Goal: Check status: Check status

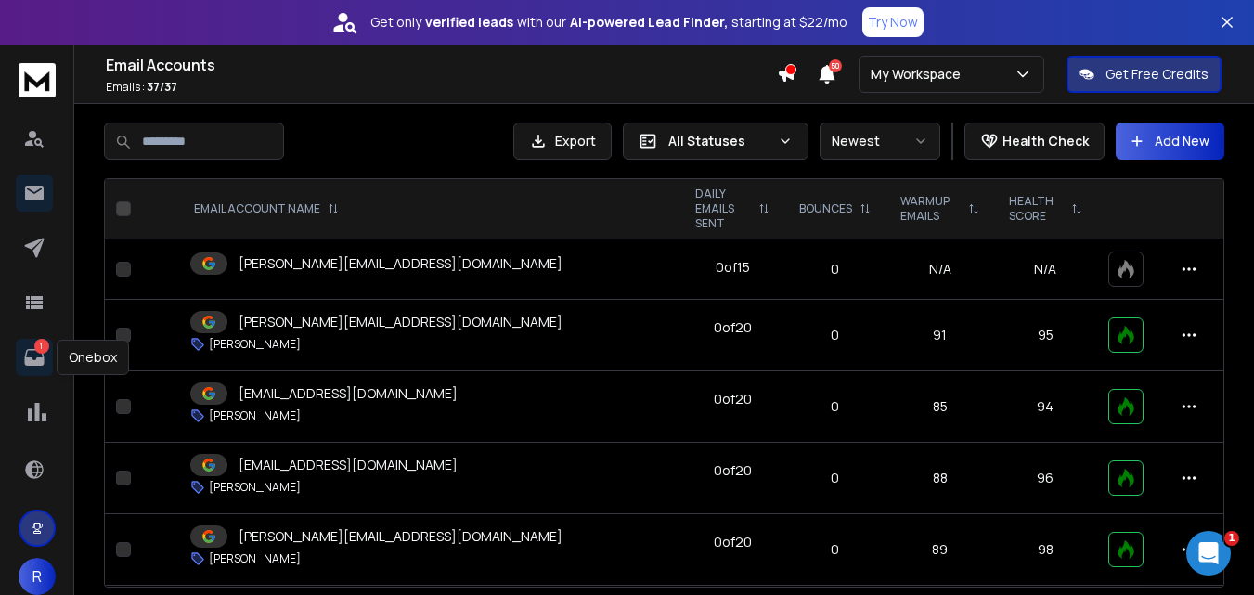
click at [31, 354] on icon at bounding box center [34, 357] width 22 height 22
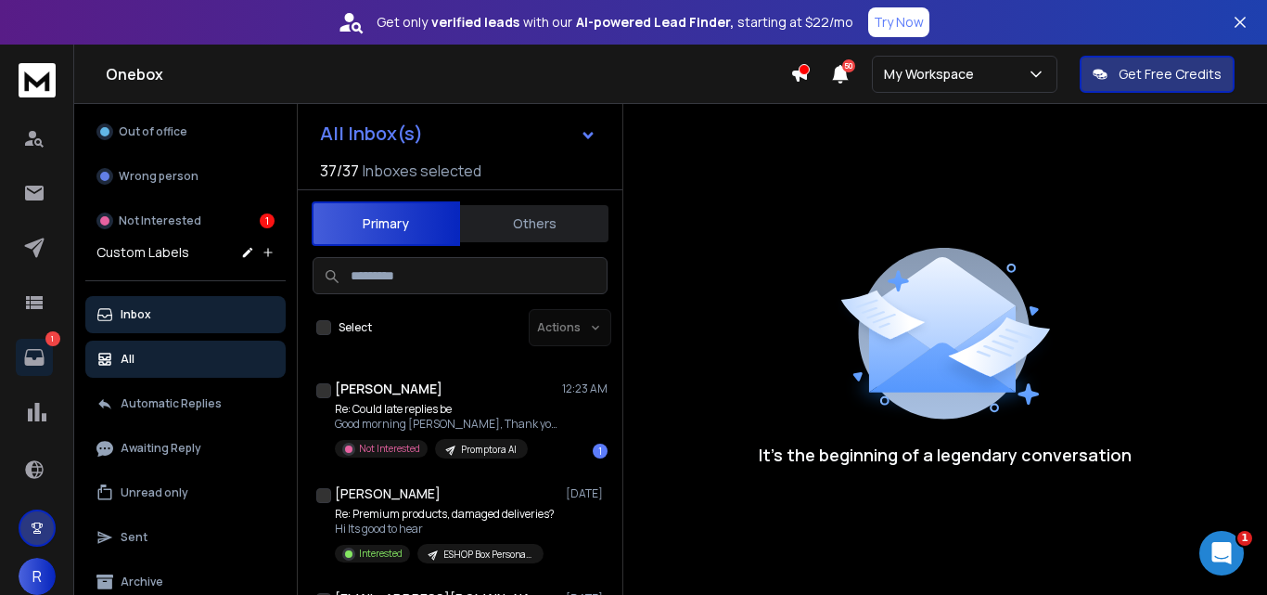
scroll to position [464, 0]
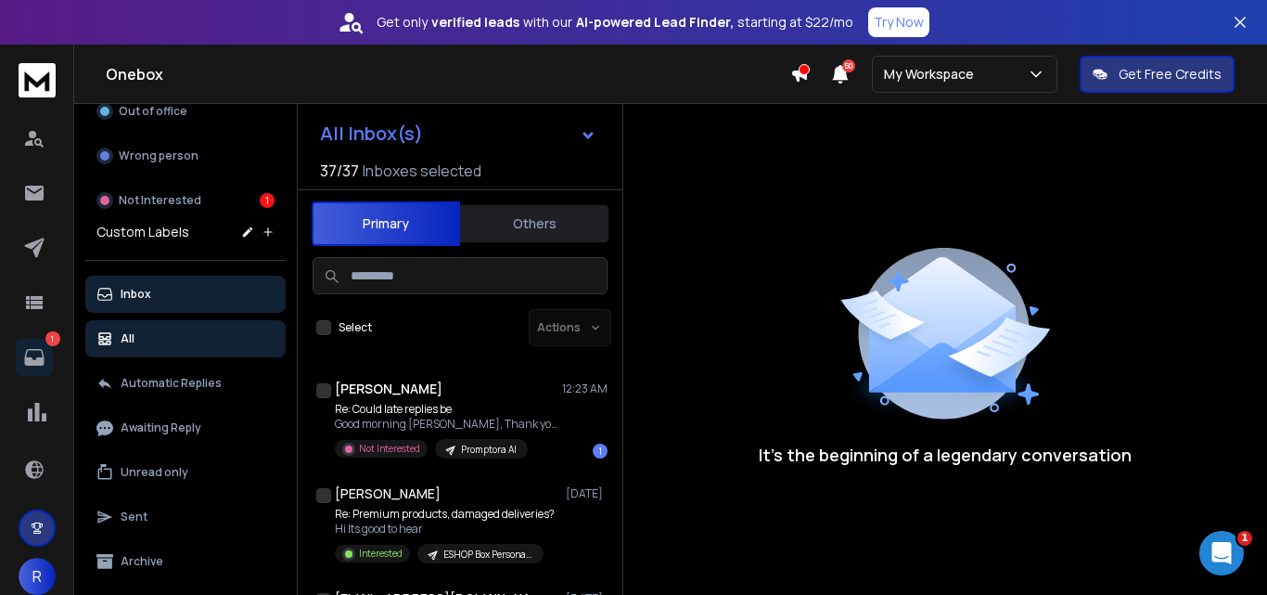
click at [145, 334] on button "All" at bounding box center [185, 338] width 200 height 37
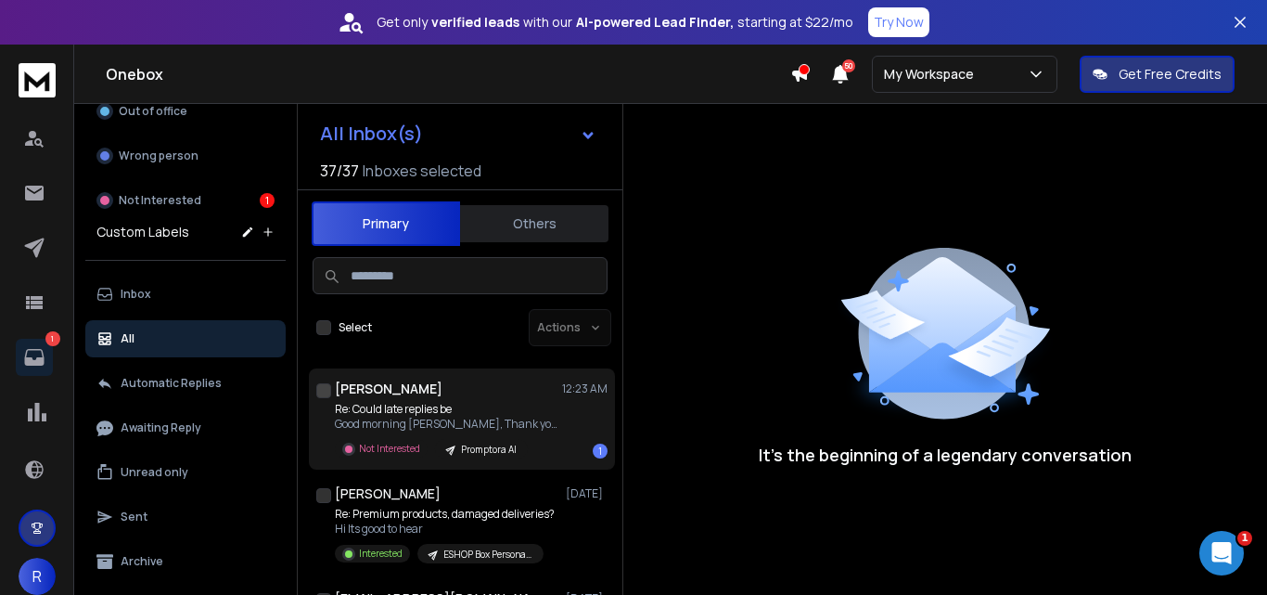
click at [418, 393] on h1 "[PERSON_NAME]" at bounding box center [389, 388] width 108 height 19
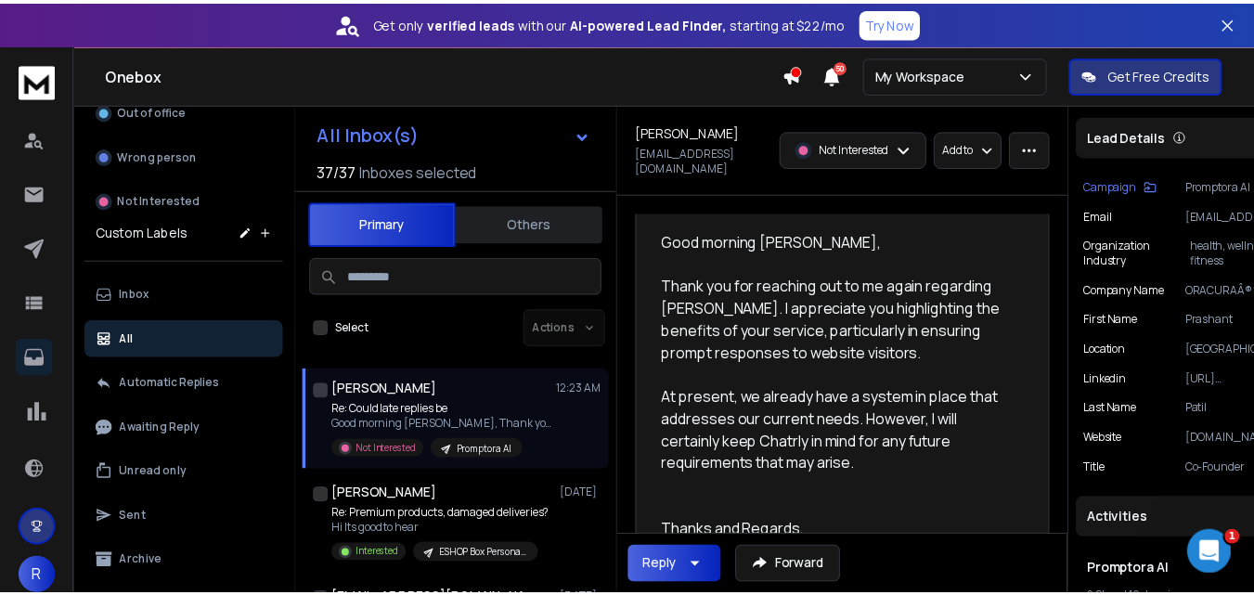
scroll to position [186, 0]
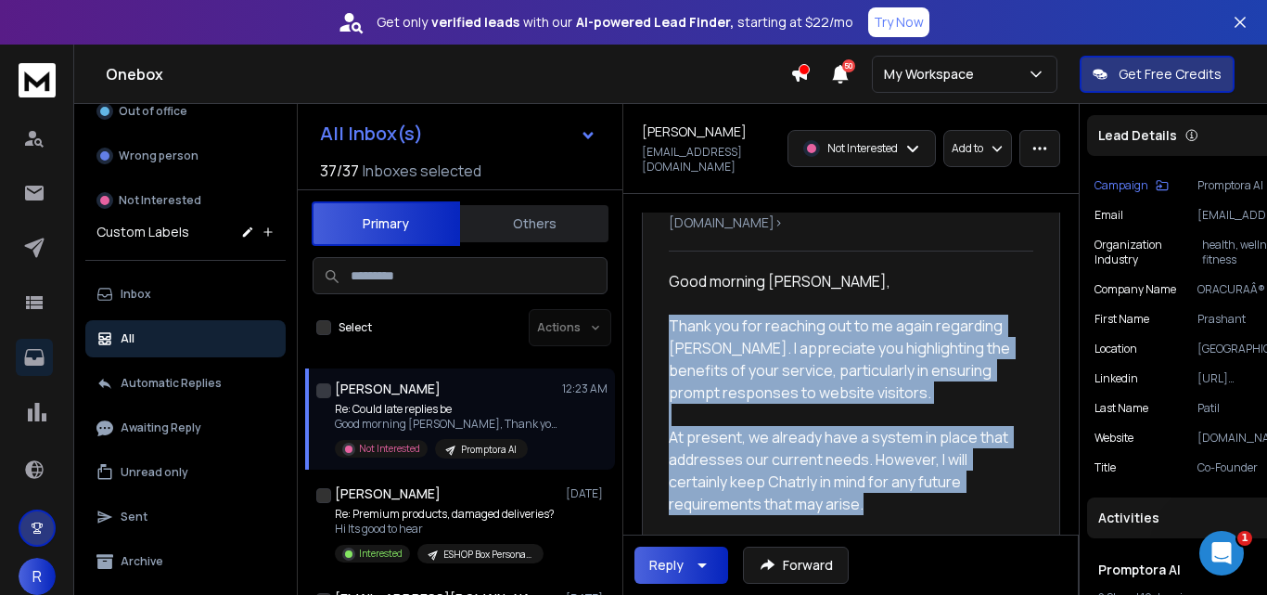
drag, startPoint x: 881, startPoint y: 450, endPoint x: 670, endPoint y: 264, distance: 281.4
copy div "Thank you for reaching out to me again regarding [PERSON_NAME]. I appreciate yo…"
click at [35, 247] on icon at bounding box center [34, 248] width 22 height 22
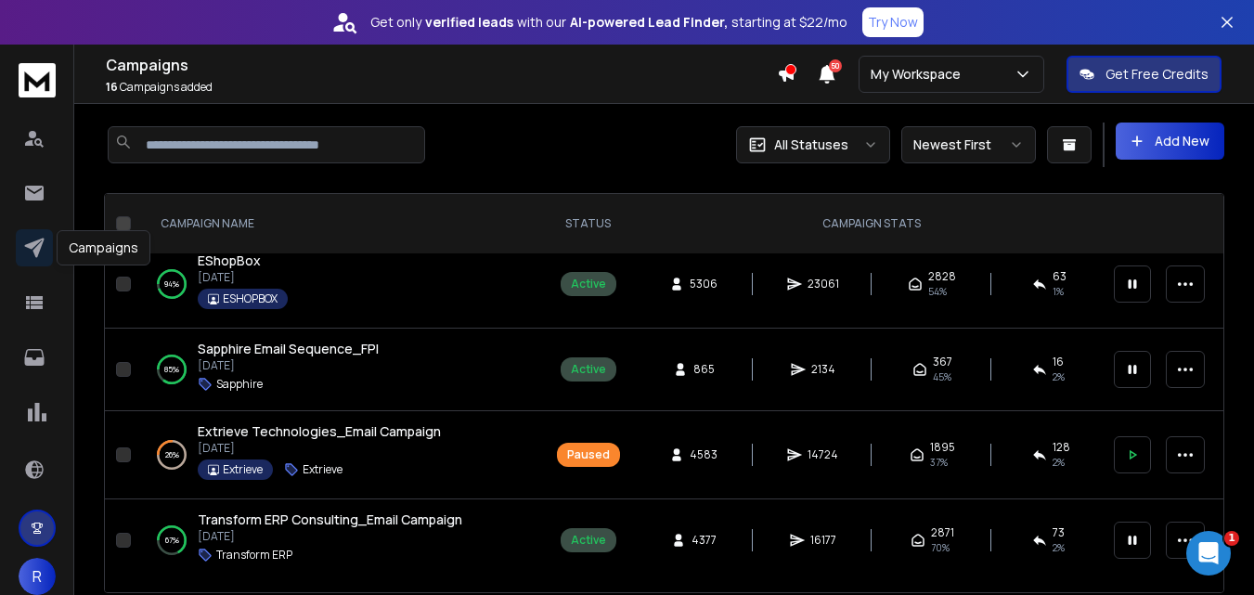
scroll to position [983, 0]
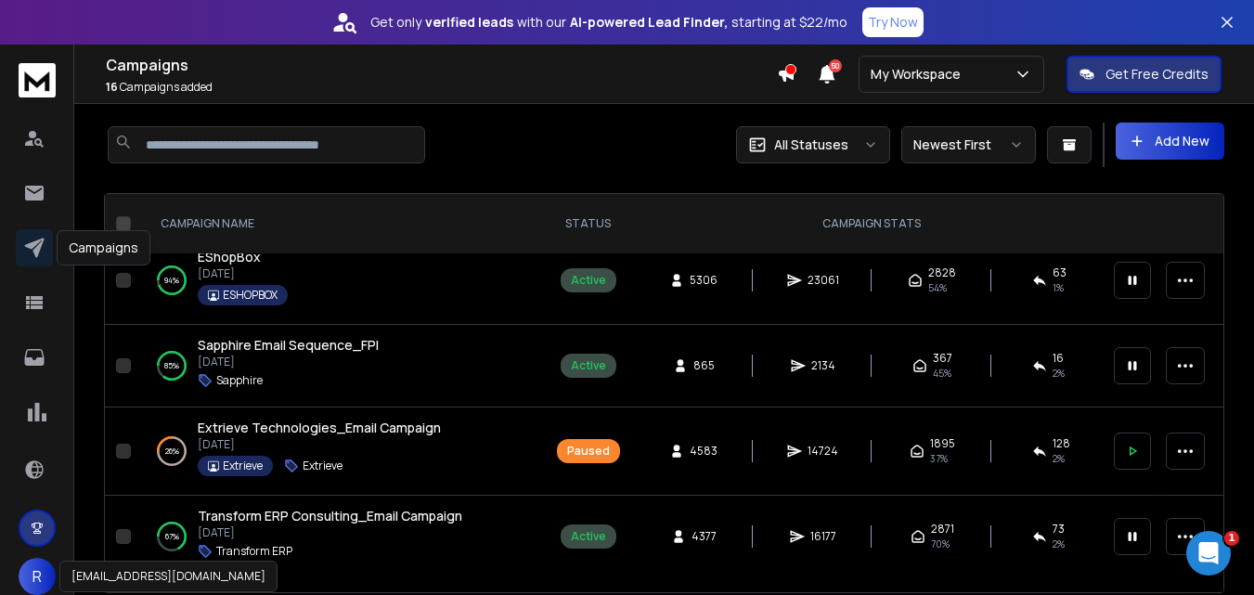
click at [42, 570] on span "R" at bounding box center [37, 576] width 37 height 37
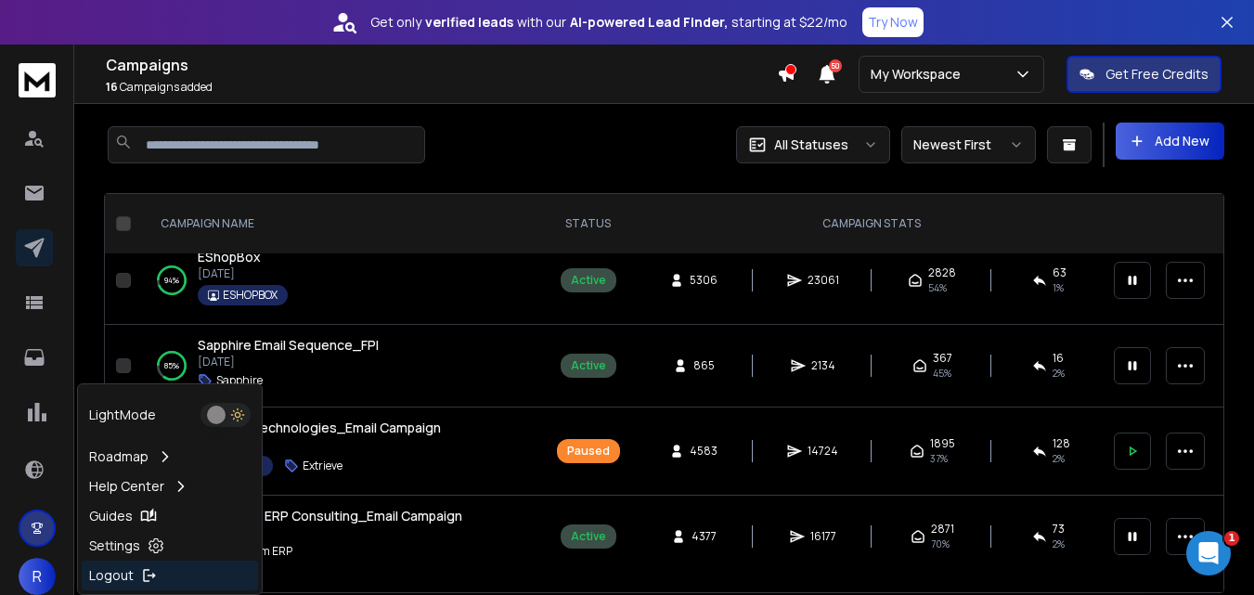
click at [107, 579] on p "Logout" at bounding box center [111, 575] width 45 height 19
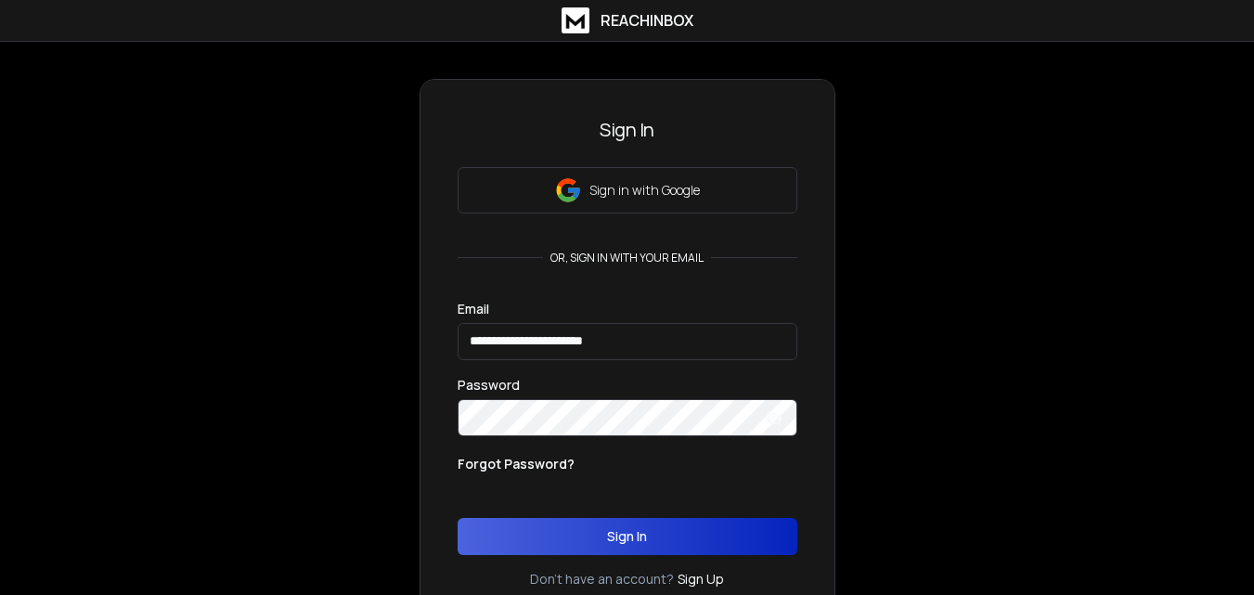
click at [647, 335] on input "**********" at bounding box center [627, 341] width 340 height 37
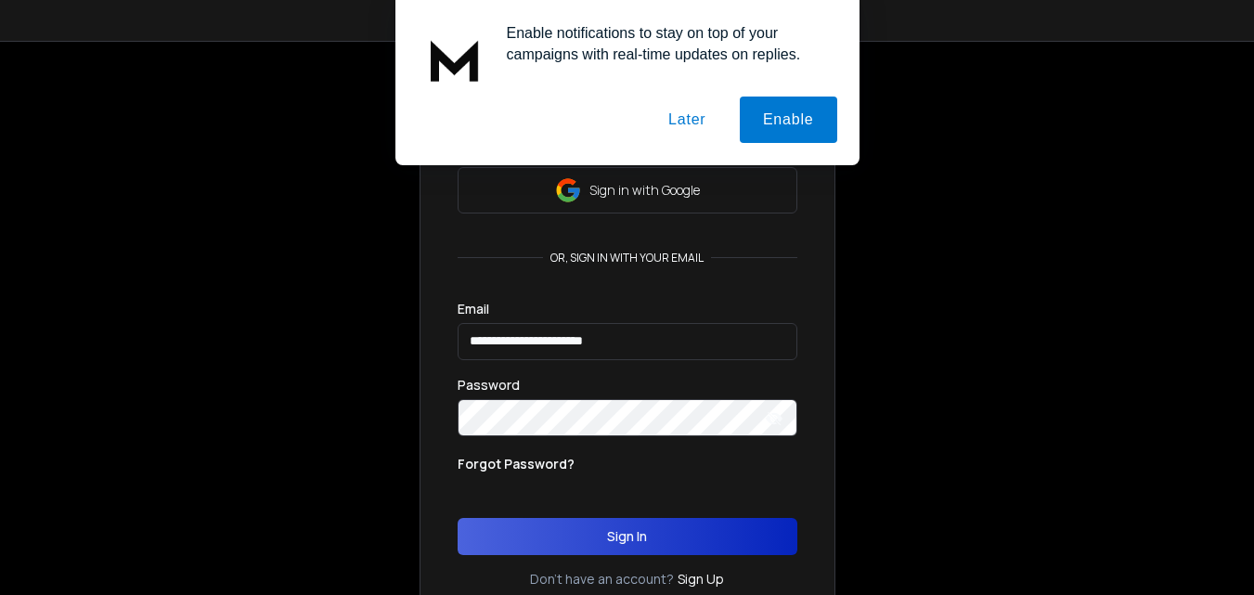
type input "**********"
click at [636, 539] on button "Sign In" at bounding box center [627, 536] width 340 height 37
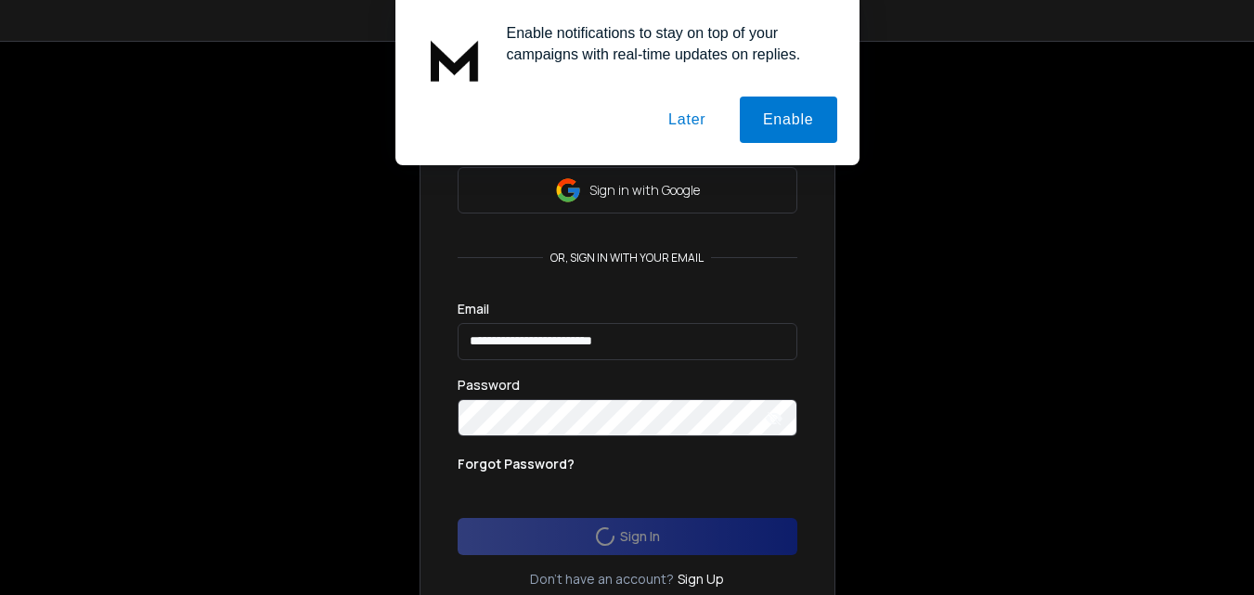
click at [695, 121] on button "Later" at bounding box center [687, 119] width 84 height 46
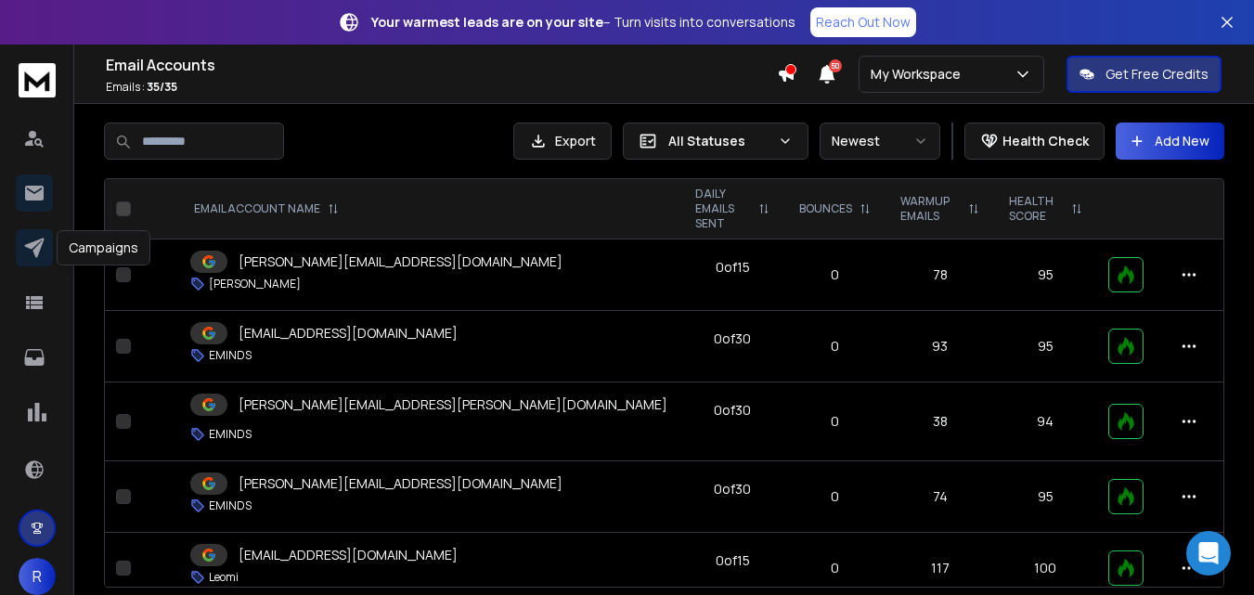
click at [33, 248] on icon at bounding box center [34, 248] width 22 height 22
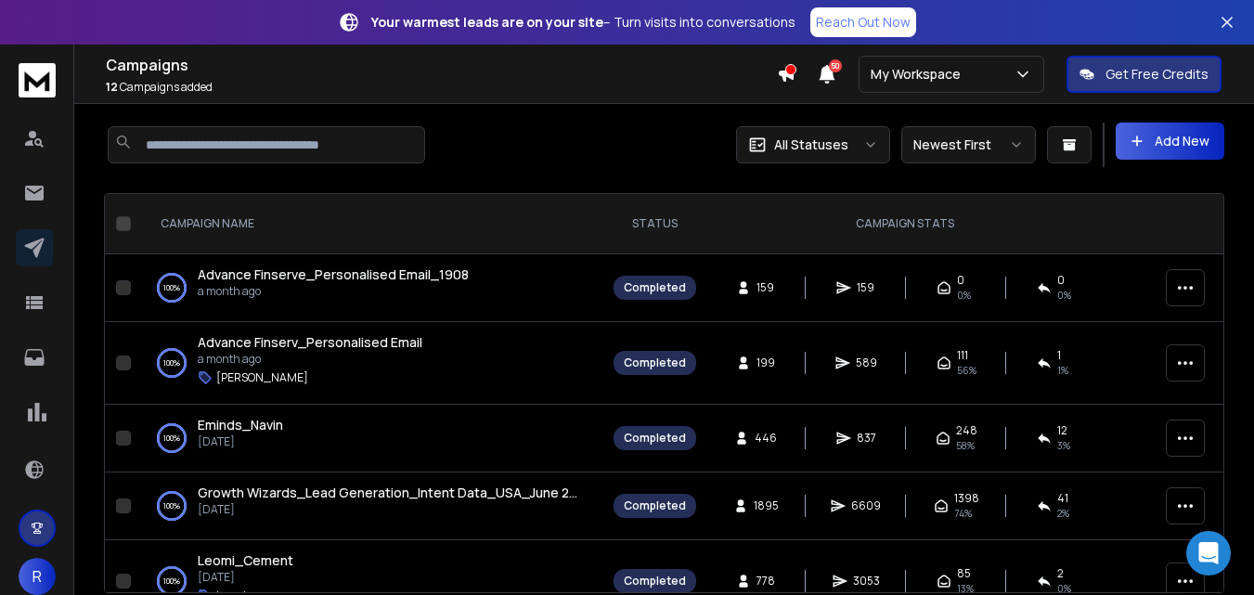
scroll to position [93, 0]
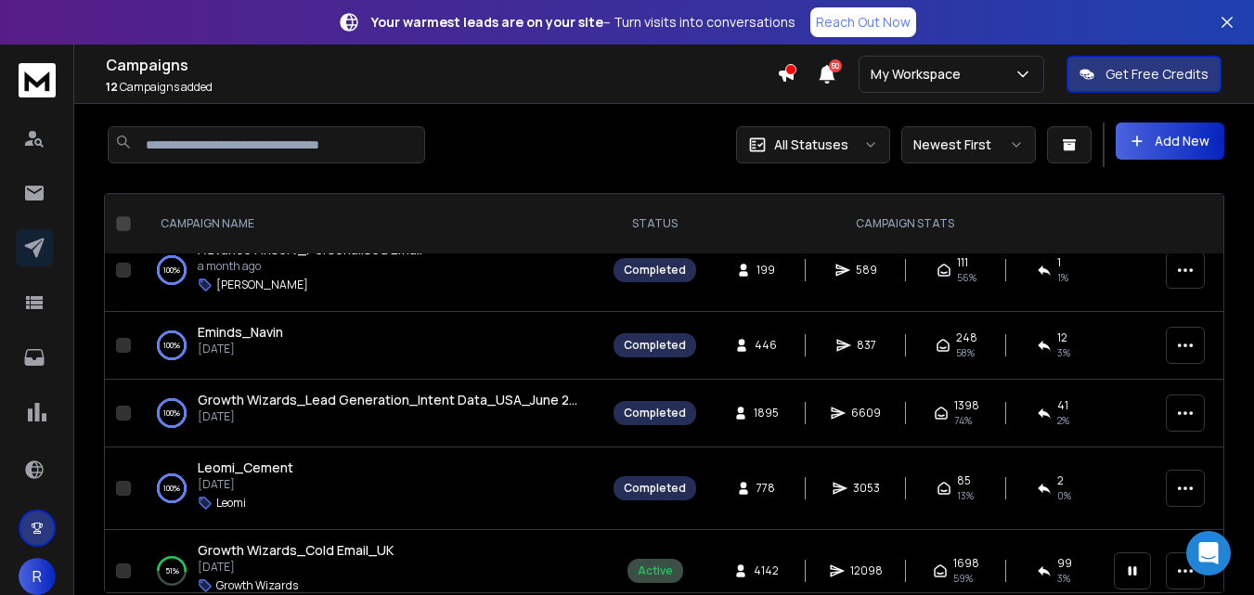
click at [289, 398] on span "Growth Wizards_Lead Generation_Intent Data_USA_June 2025" at bounding box center [395, 400] width 394 height 18
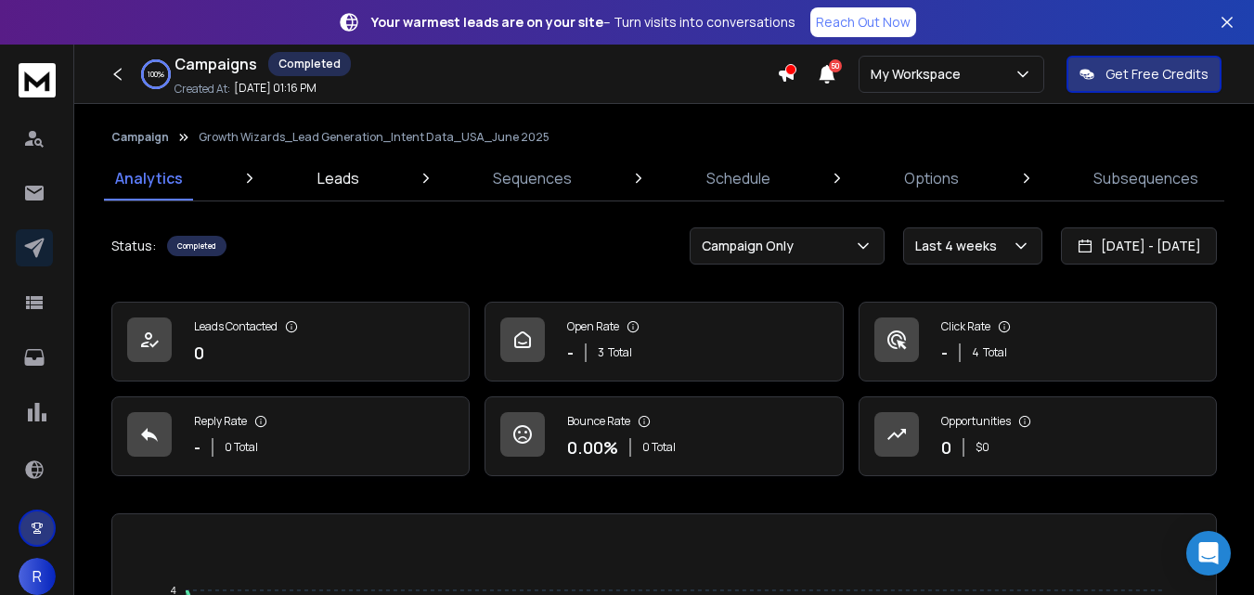
click at [334, 177] on p "Leads" at bounding box center [338, 178] width 42 height 22
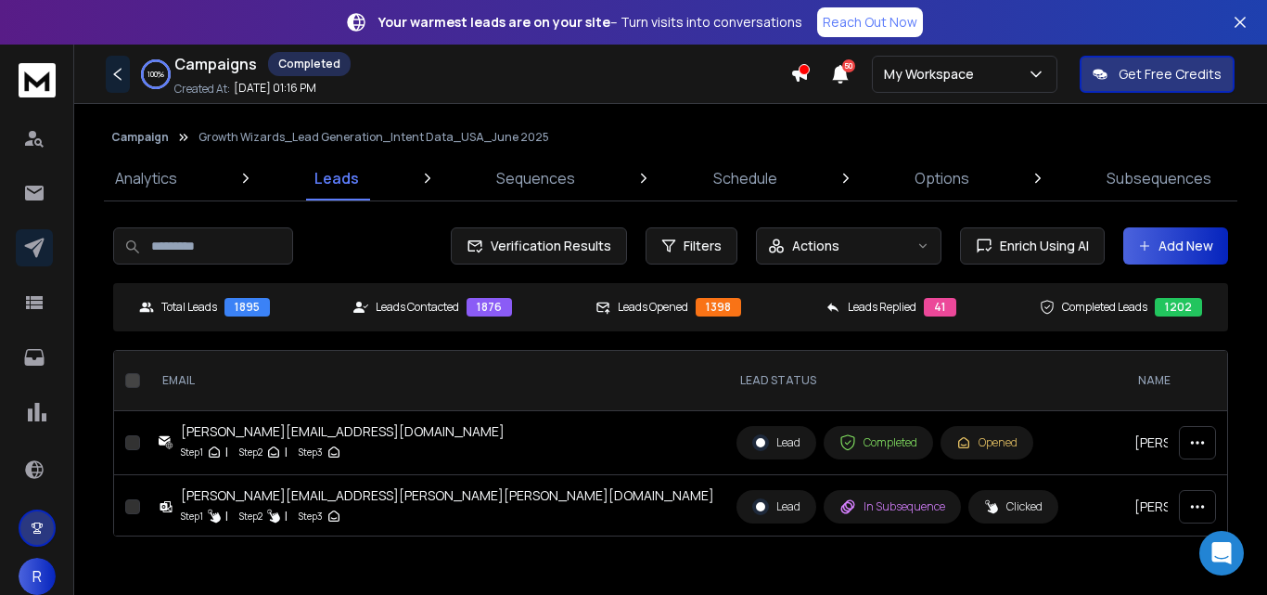
click at [107, 75] on button at bounding box center [118, 74] width 24 height 37
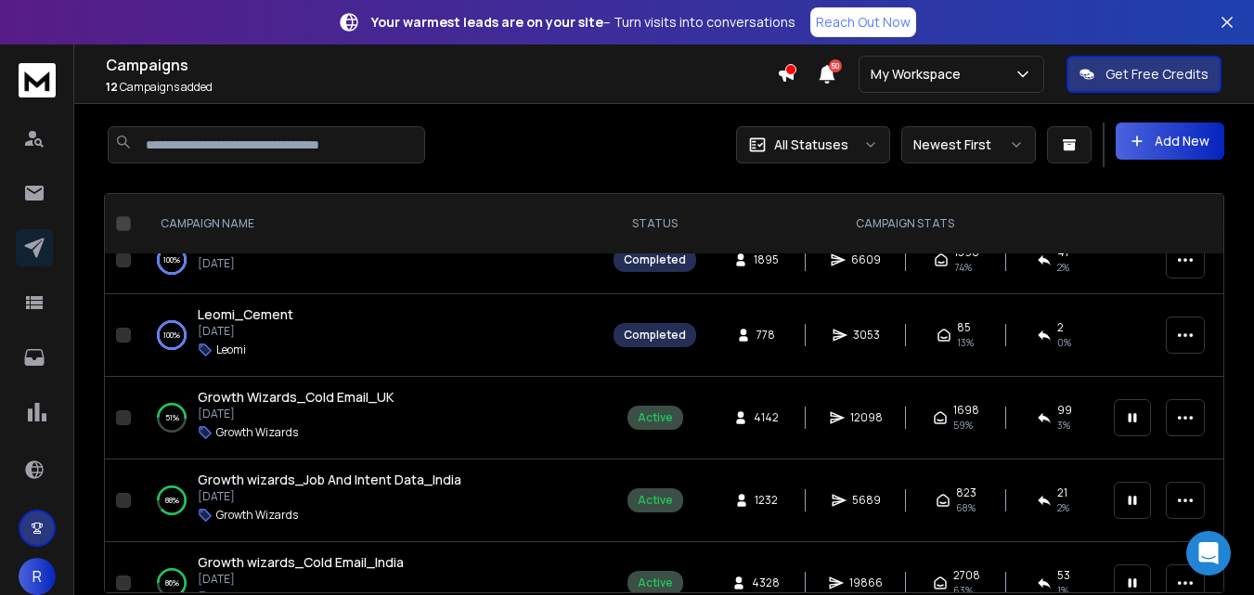
scroll to position [278, 0]
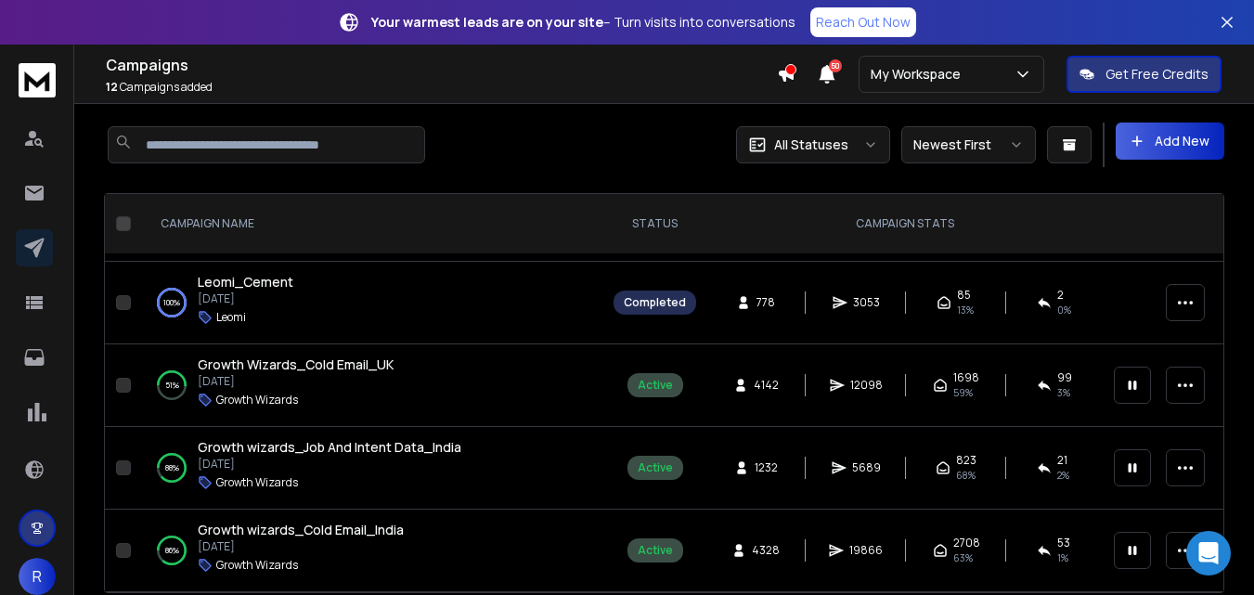
click at [314, 365] on span "Growth Wizards_Cold Email_UK" at bounding box center [296, 364] width 196 height 18
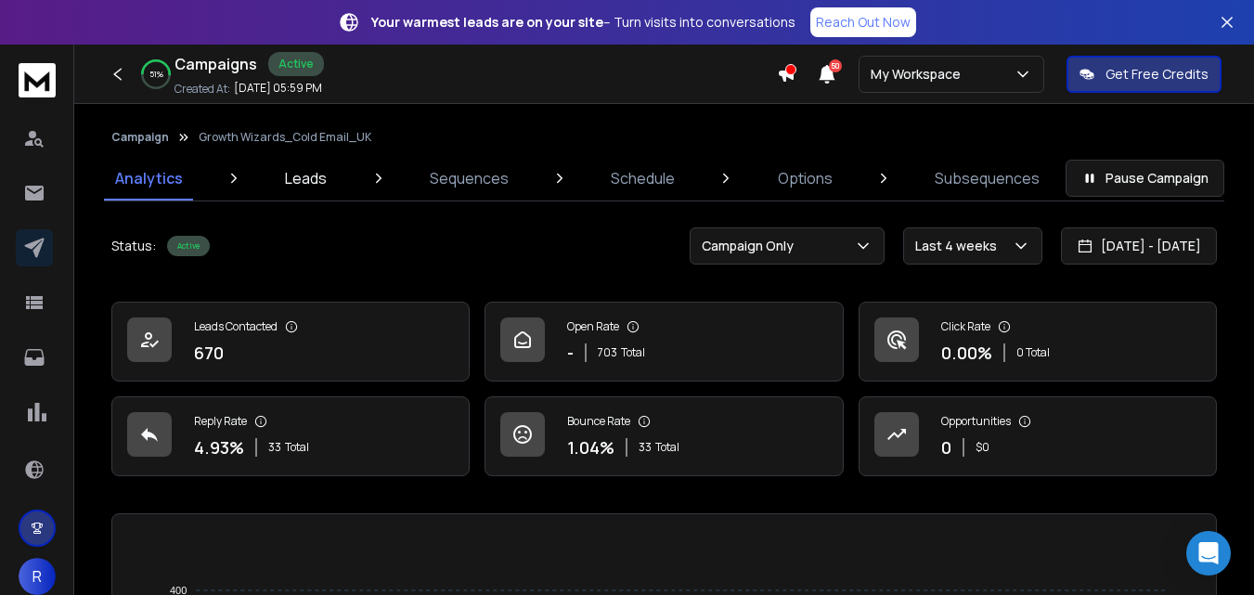
click at [312, 182] on p "Leads" at bounding box center [306, 178] width 42 height 22
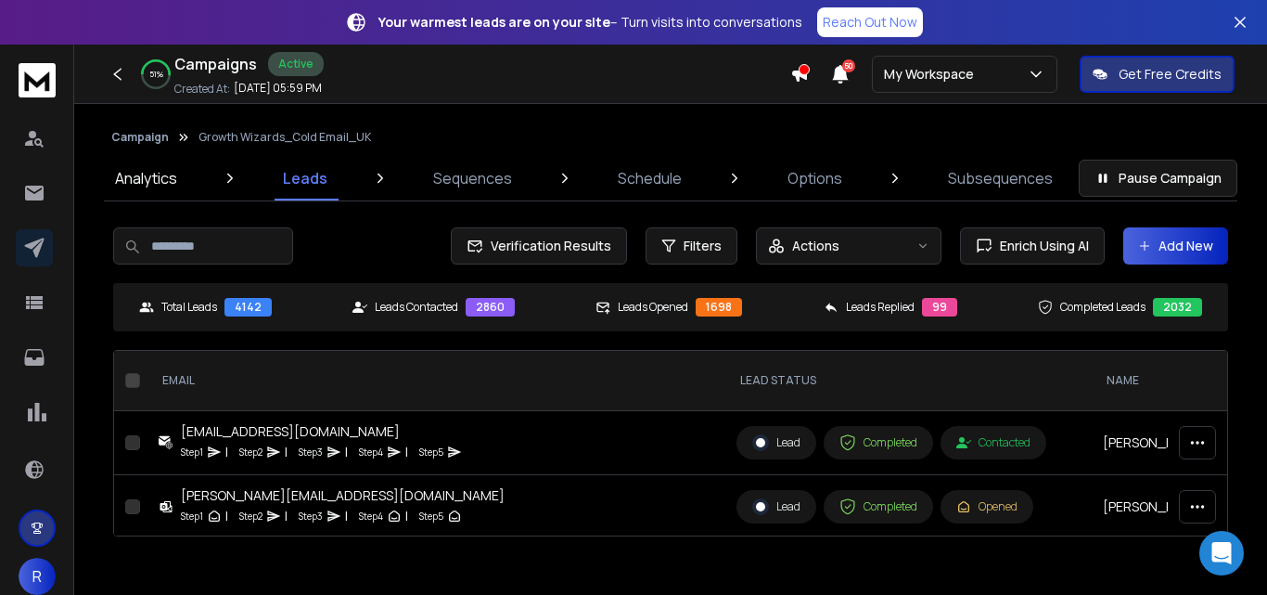
click at [145, 175] on p "Analytics" at bounding box center [146, 178] width 62 height 22
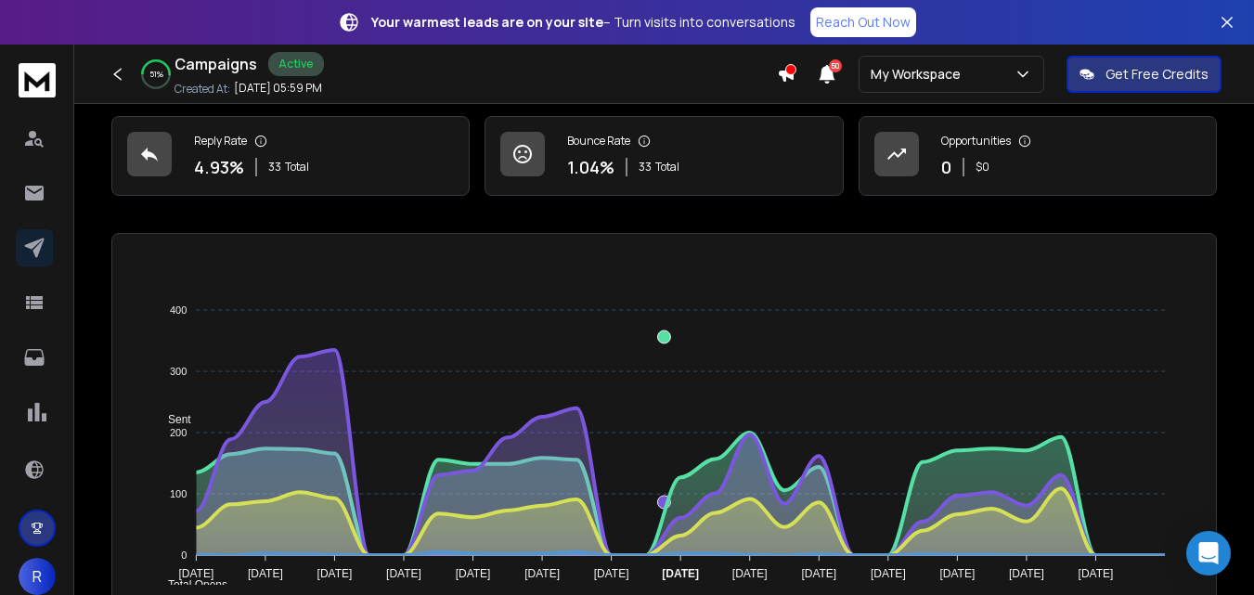
scroll to position [371, 0]
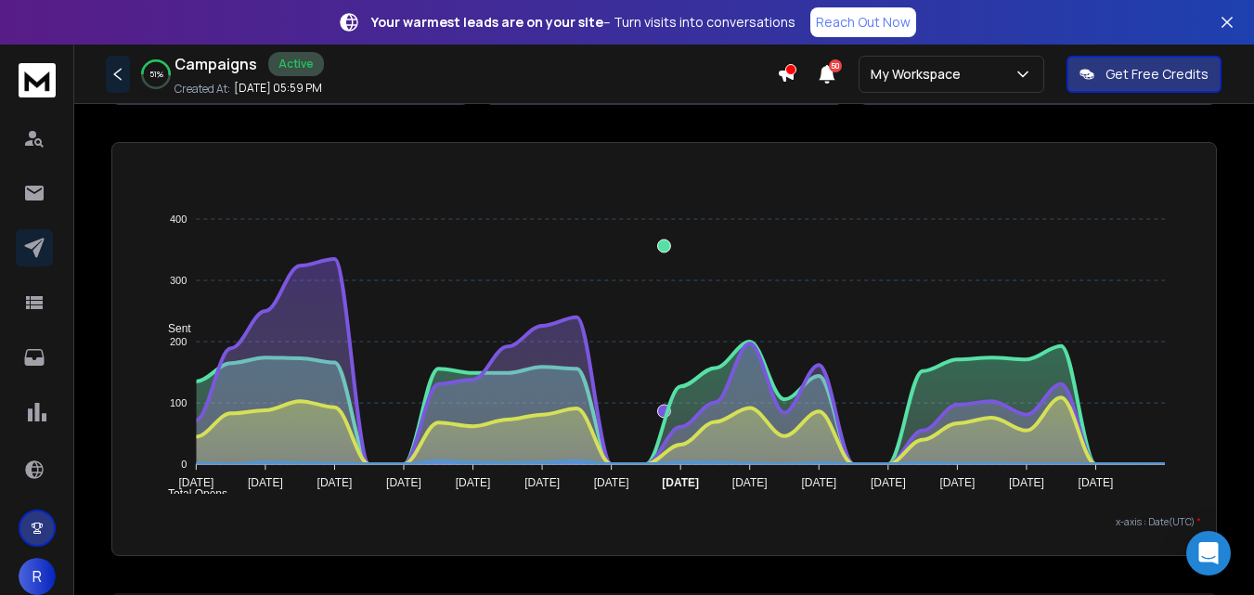
click at [112, 74] on icon at bounding box center [117, 74] width 17 height 17
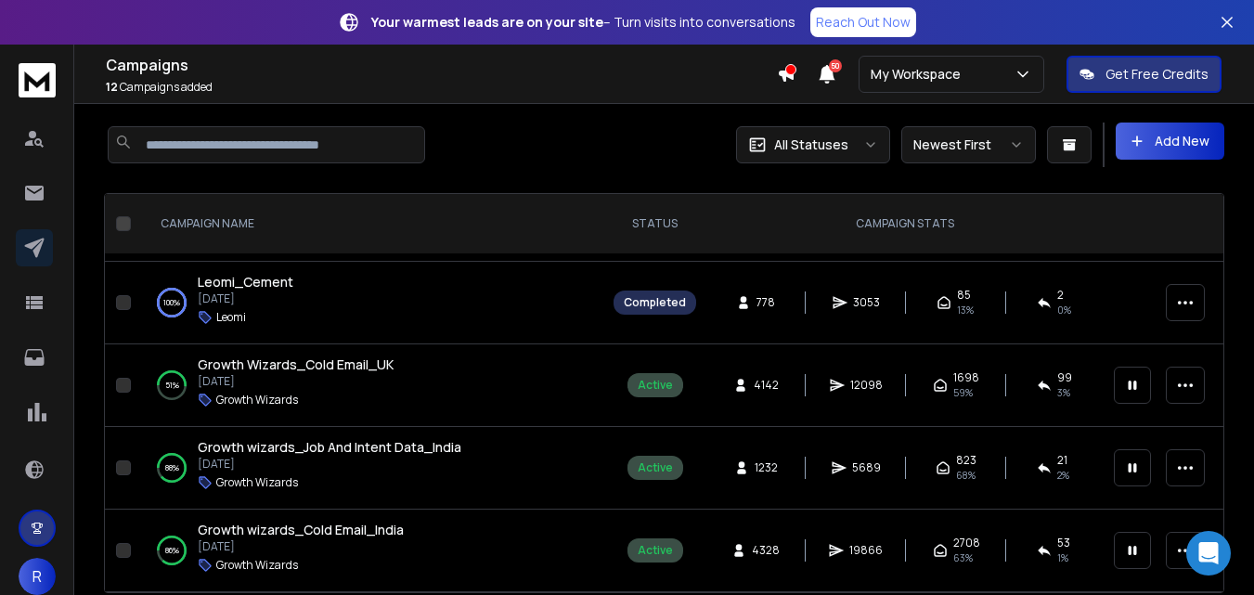
scroll to position [371, 0]
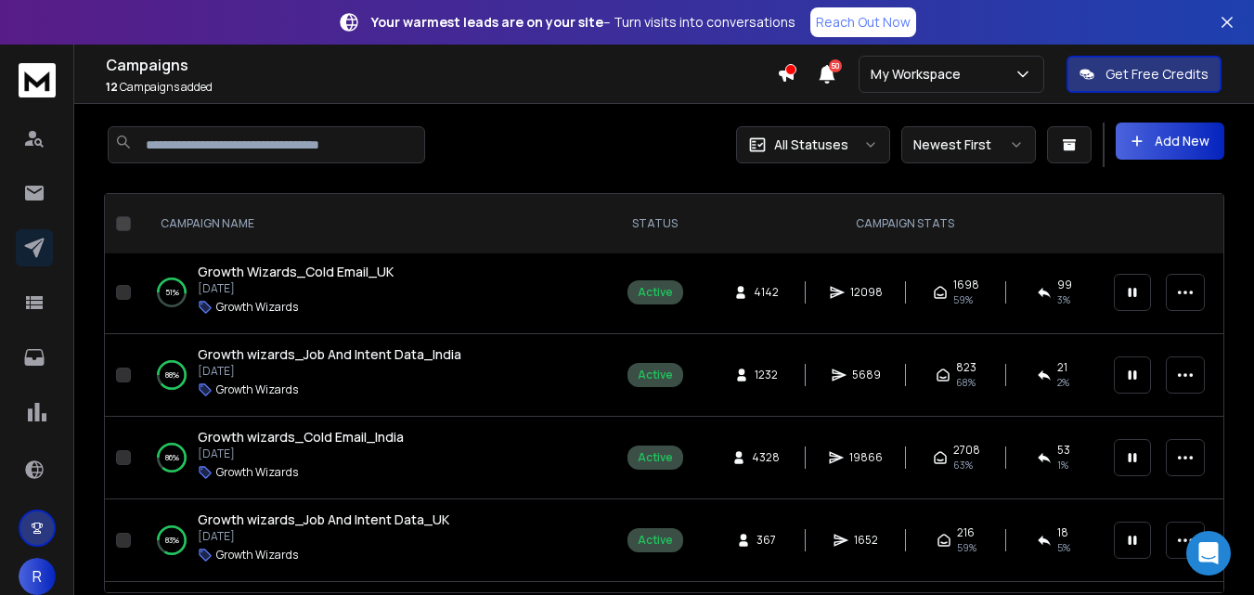
click at [370, 356] on span "Growth wizards_Job And Intent Data_India" at bounding box center [330, 354] width 264 height 18
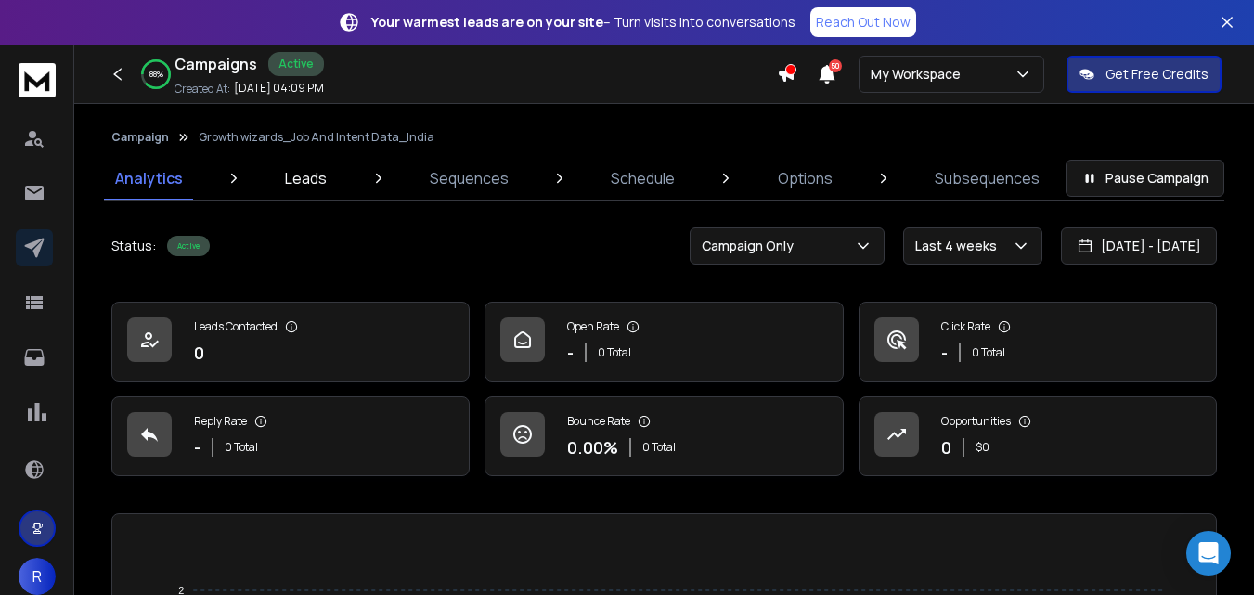
click at [309, 174] on p "Leads" at bounding box center [306, 178] width 42 height 22
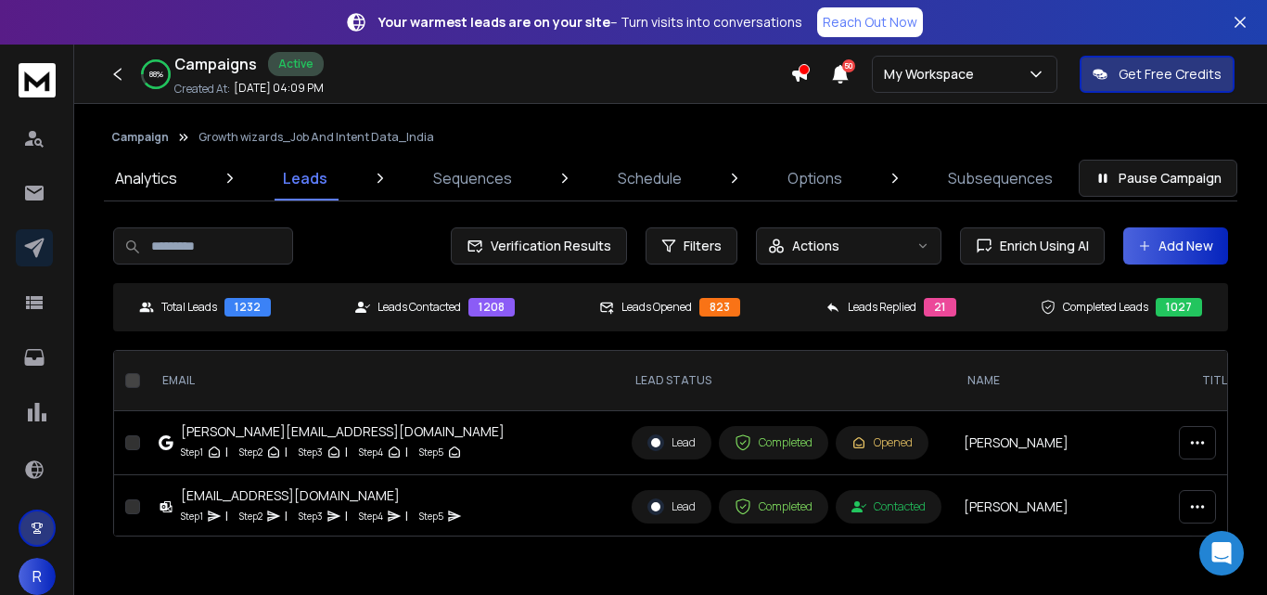
click at [147, 181] on p "Analytics" at bounding box center [146, 178] width 62 height 22
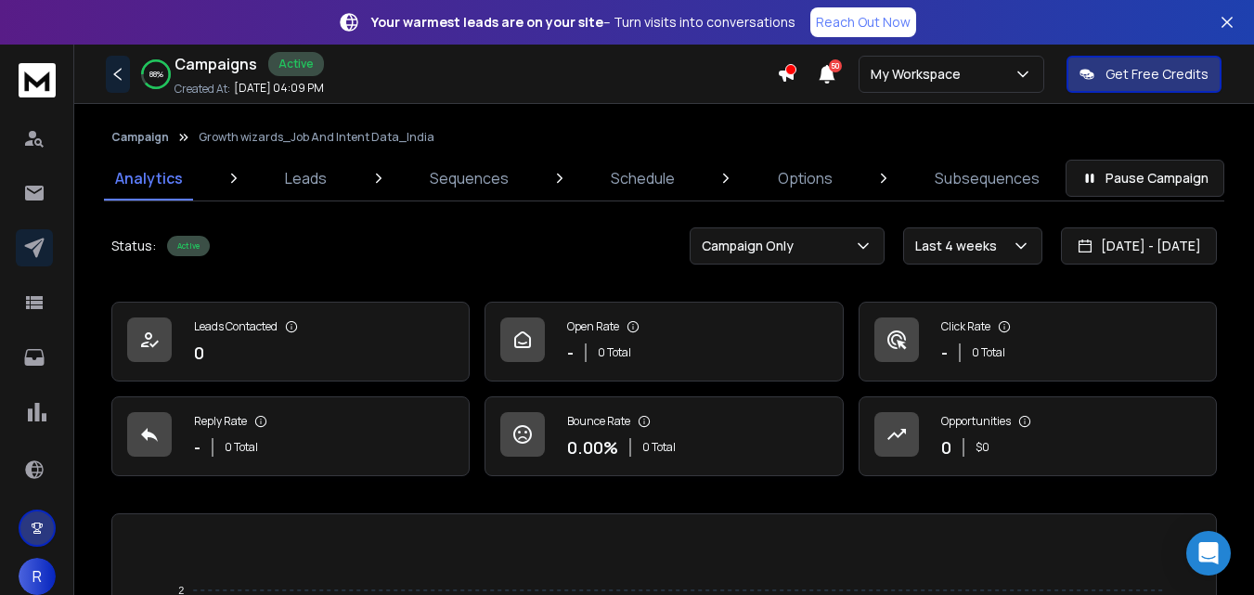
click at [121, 68] on icon at bounding box center [117, 74] width 17 height 17
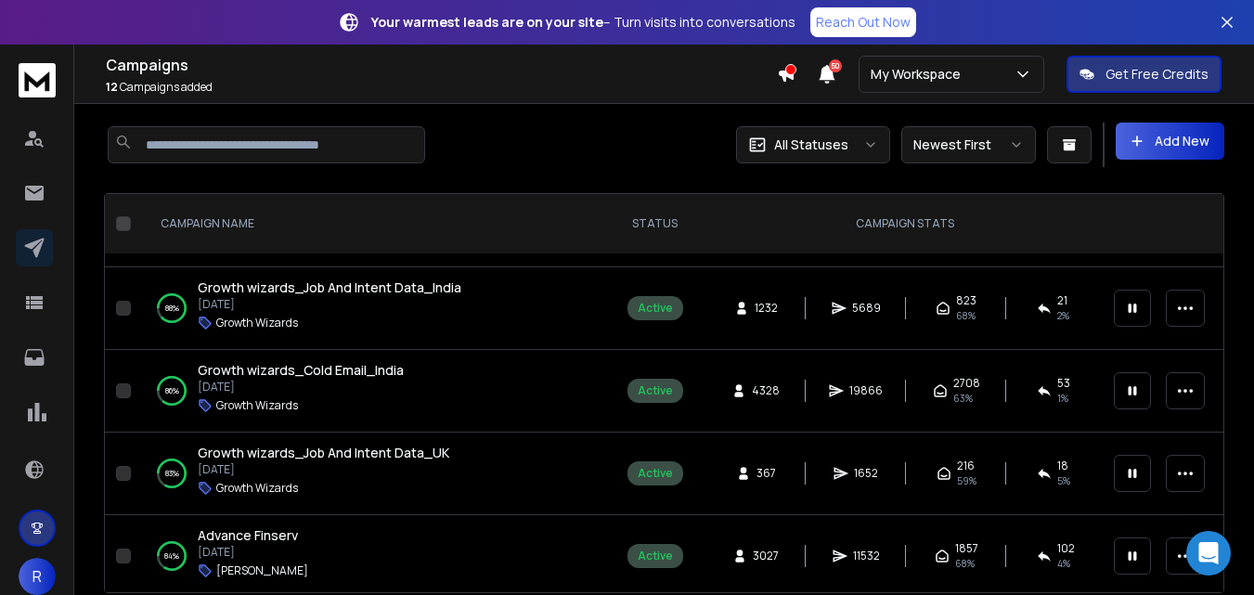
scroll to position [464, 0]
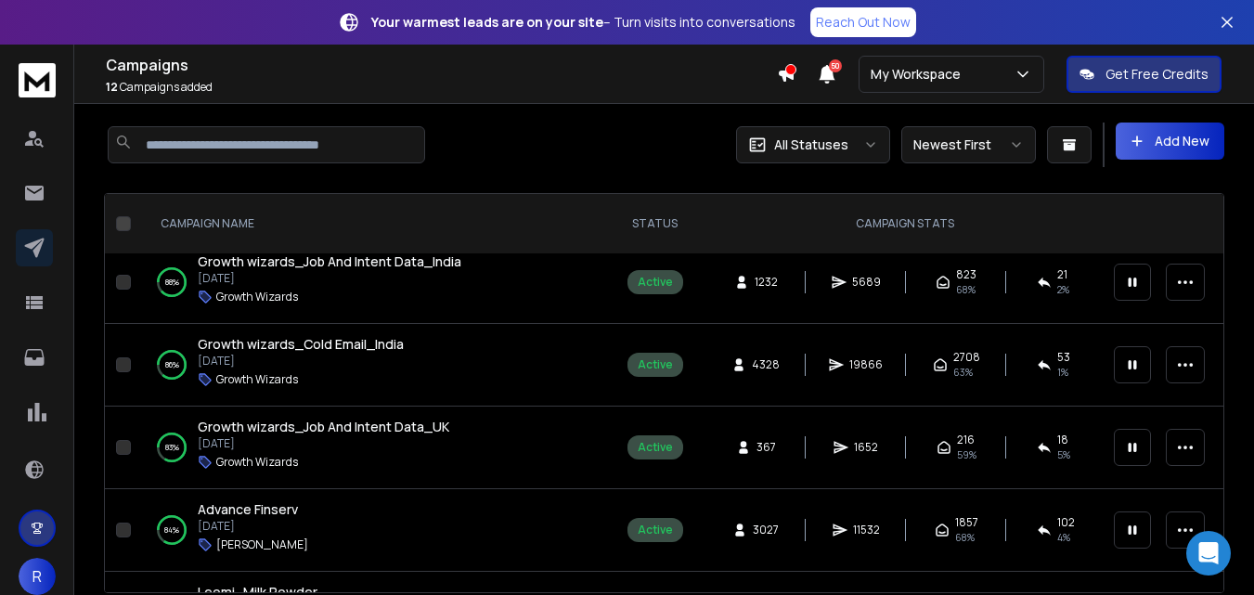
click at [352, 342] on span "Growth wizards_Cold Email_India" at bounding box center [301, 344] width 206 height 18
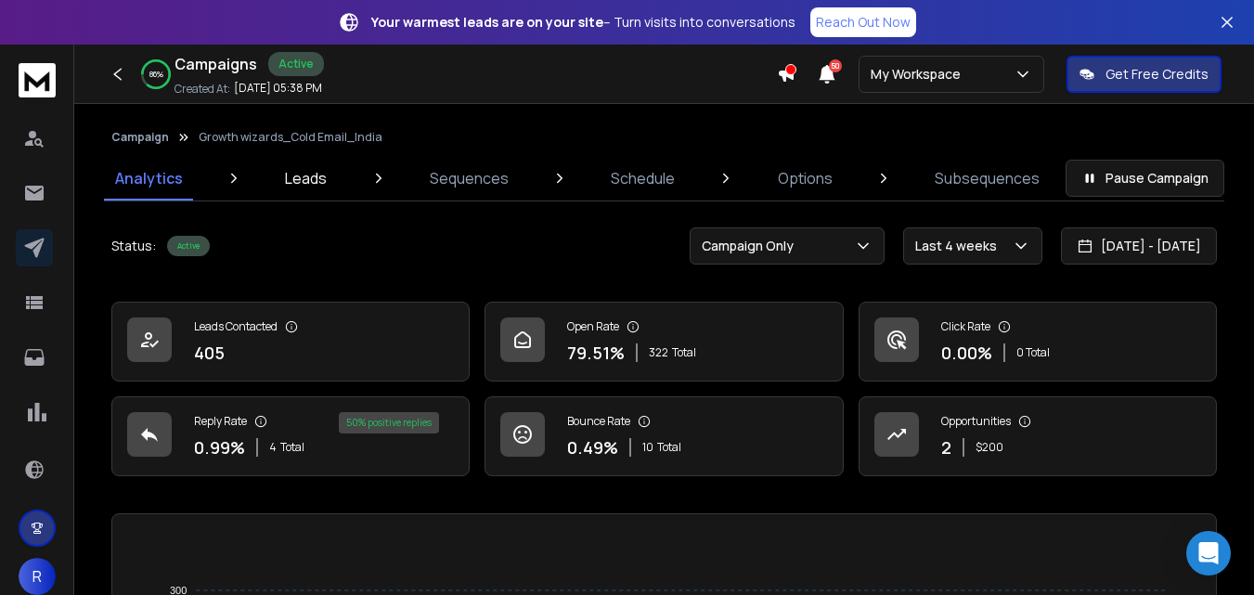
click at [306, 181] on p "Leads" at bounding box center [306, 178] width 42 height 22
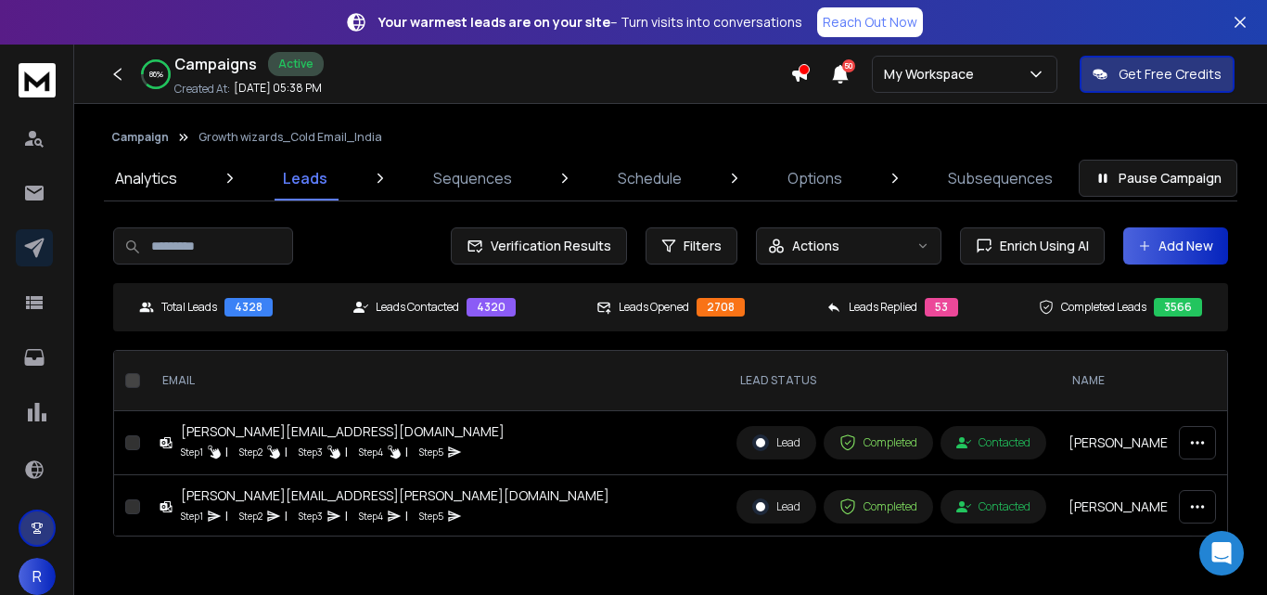
click at [151, 177] on p "Analytics" at bounding box center [146, 178] width 62 height 22
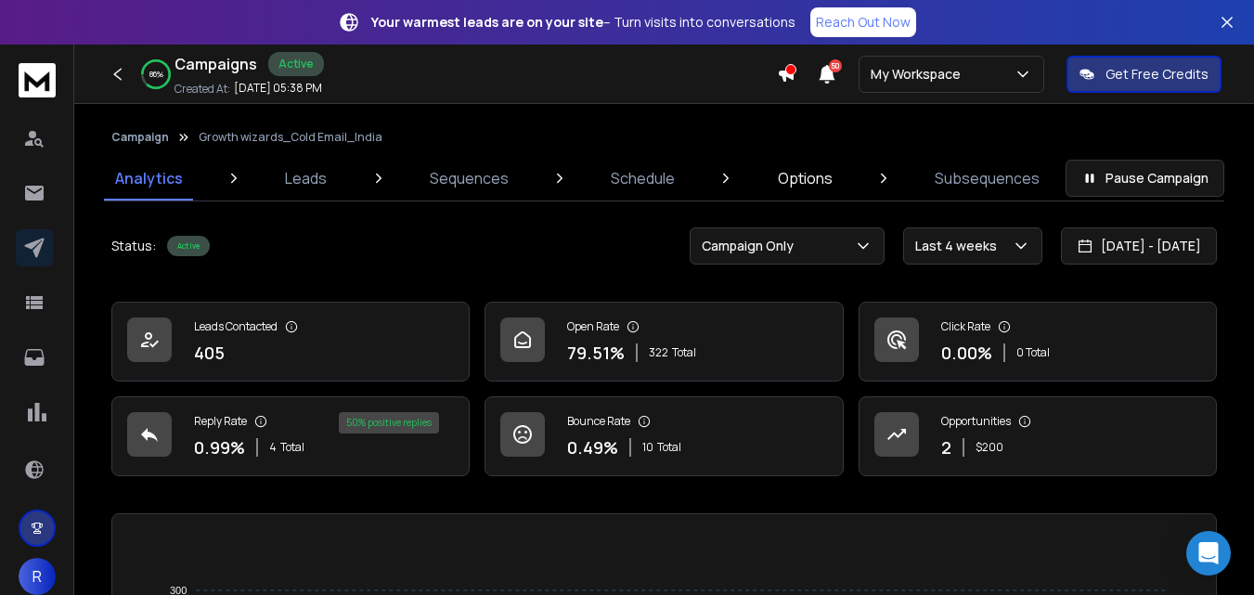
click at [799, 182] on p "Options" at bounding box center [805, 178] width 55 height 22
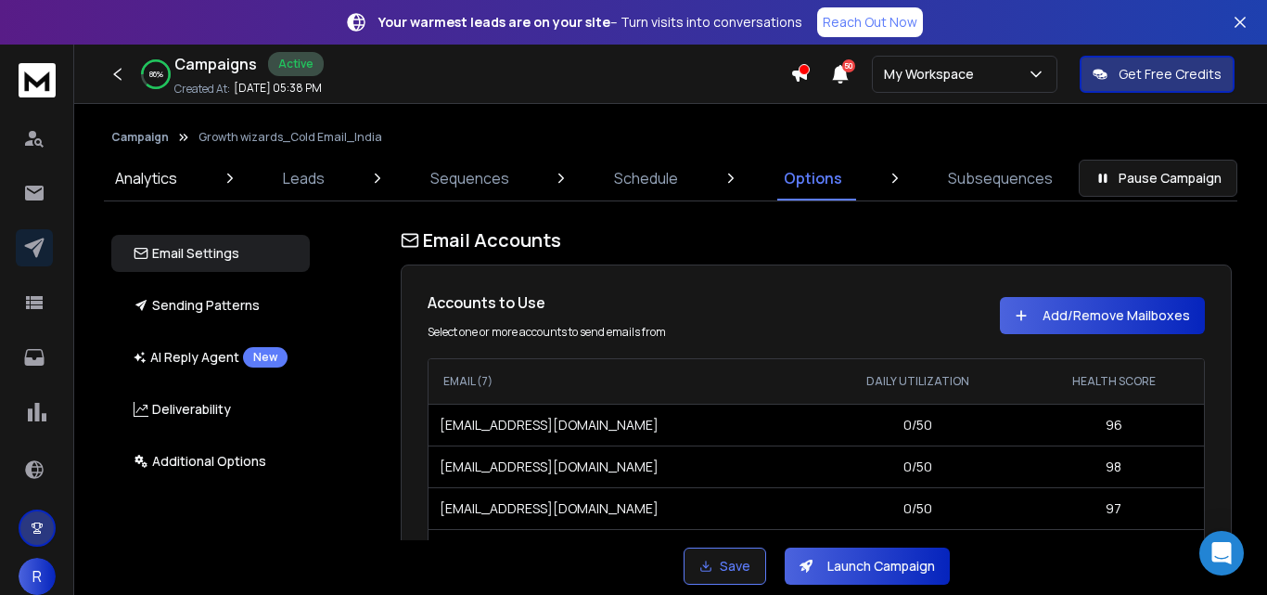
click at [135, 174] on p "Analytics" at bounding box center [146, 178] width 62 height 22
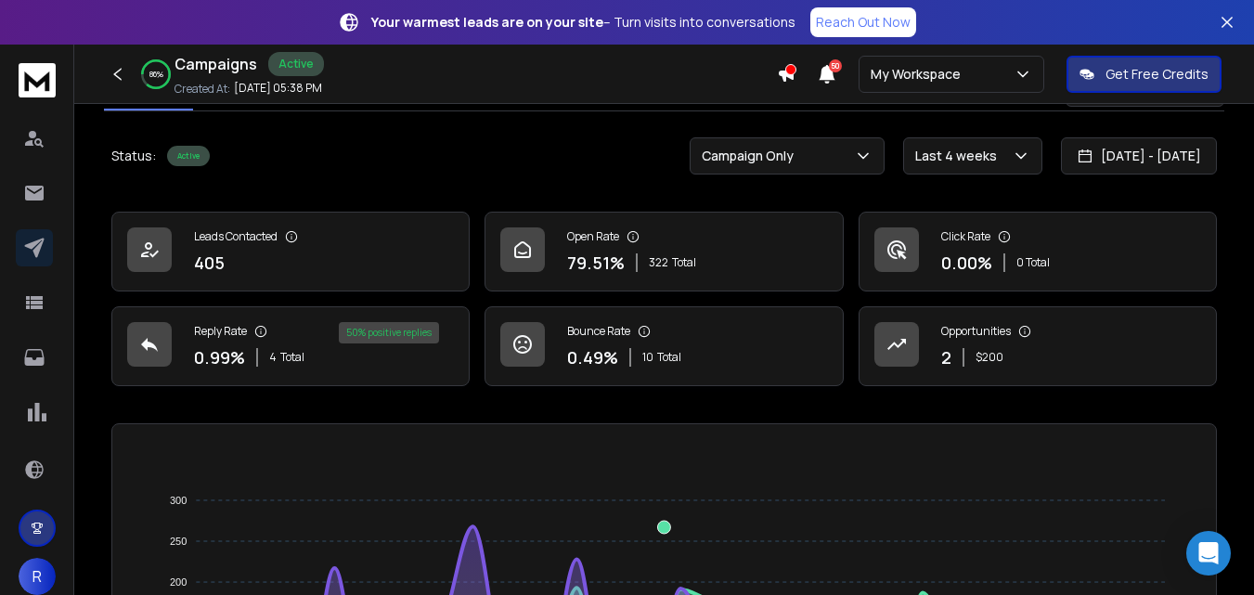
scroll to position [278, 0]
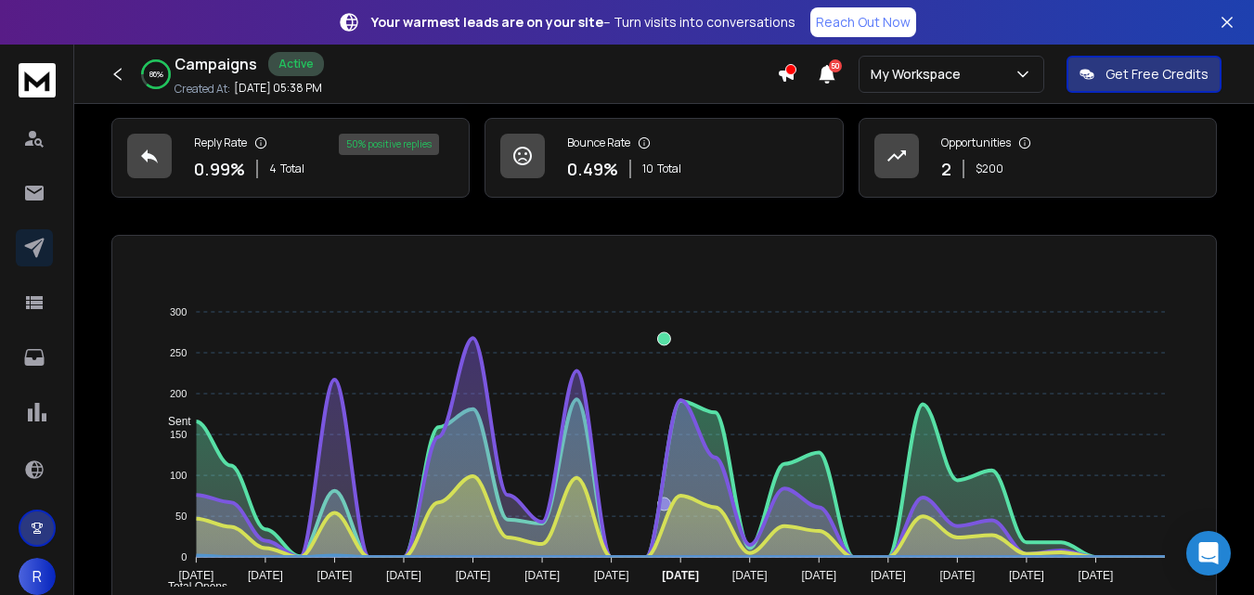
drag, startPoint x: 115, startPoint y: 69, endPoint x: 104, endPoint y: 103, distance: 36.1
click at [113, 69] on icon at bounding box center [117, 74] width 17 height 17
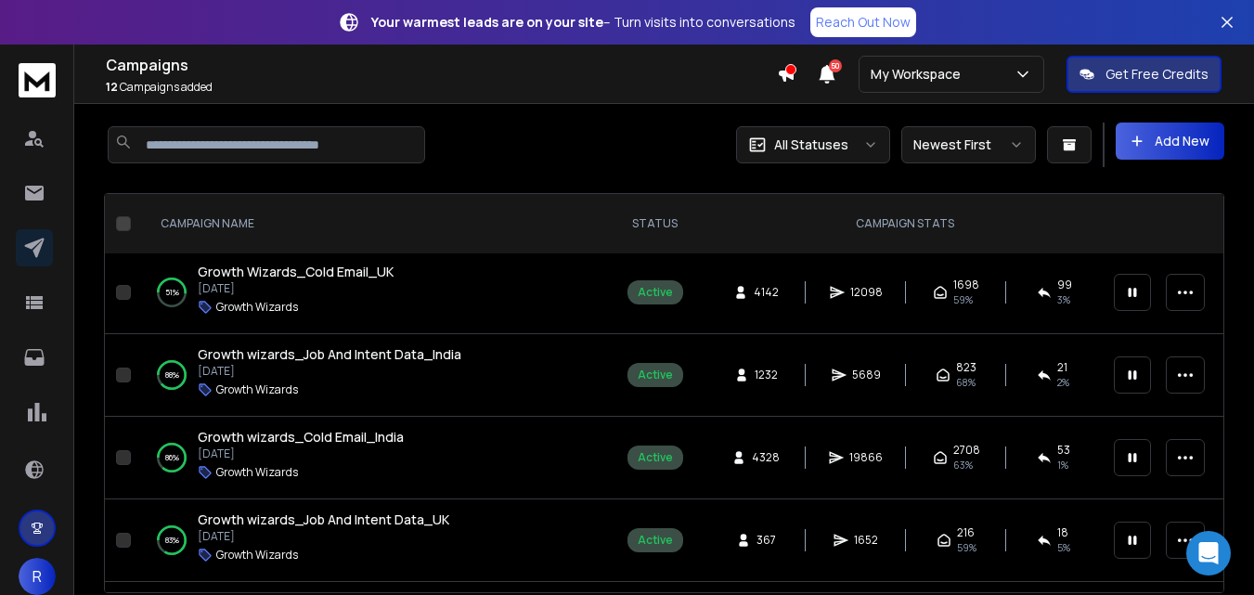
scroll to position [464, 0]
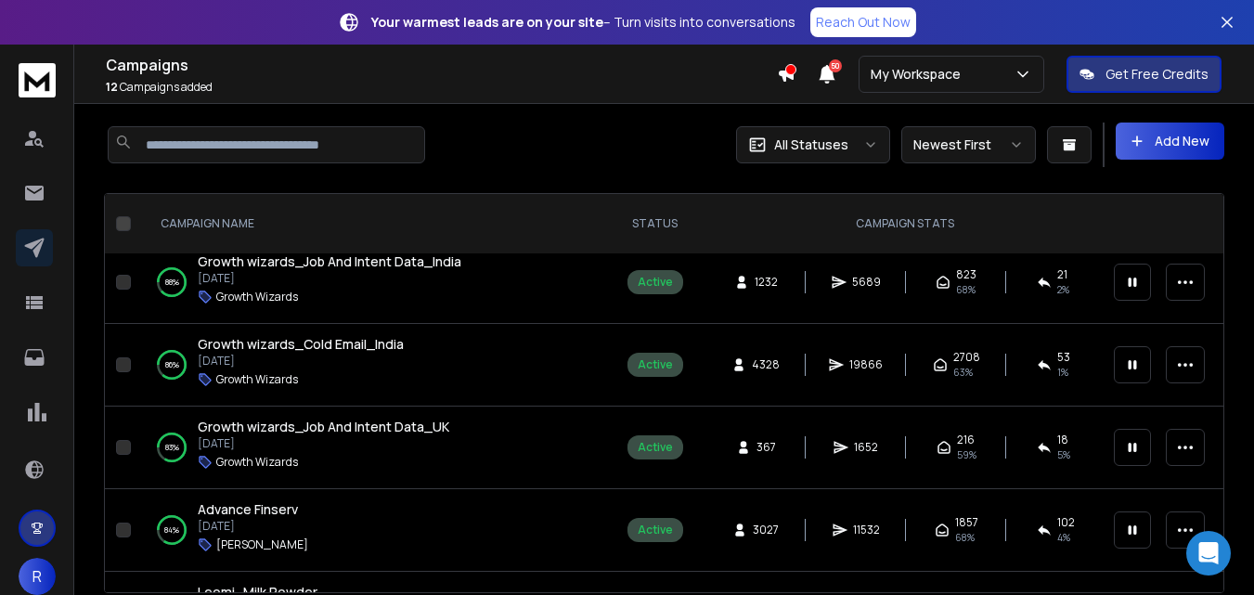
click at [357, 425] on span "Growth wizards_Job And Intent Data_UK" at bounding box center [323, 427] width 251 height 18
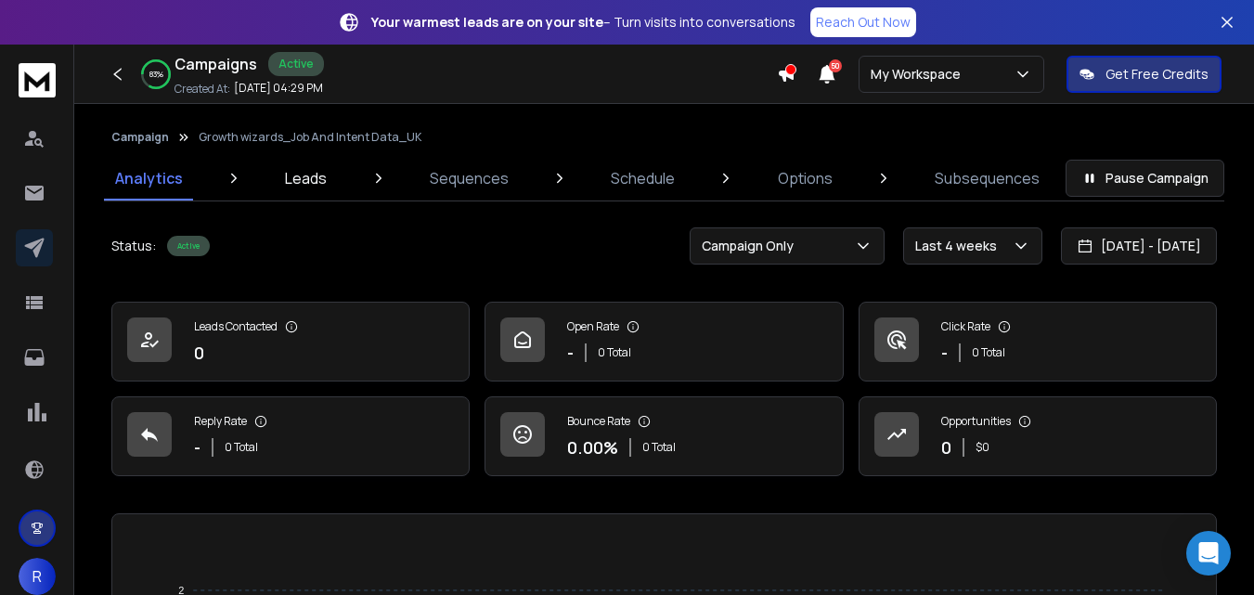
click at [312, 179] on p "Leads" at bounding box center [306, 178] width 42 height 22
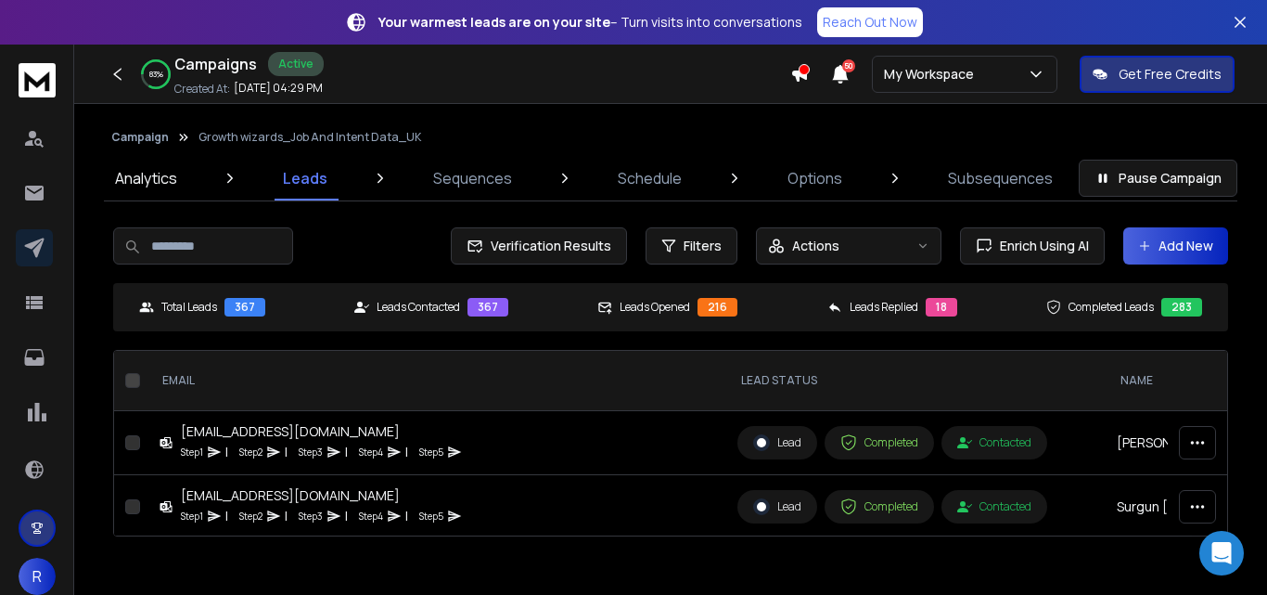
click at [163, 177] on p "Analytics" at bounding box center [146, 178] width 62 height 22
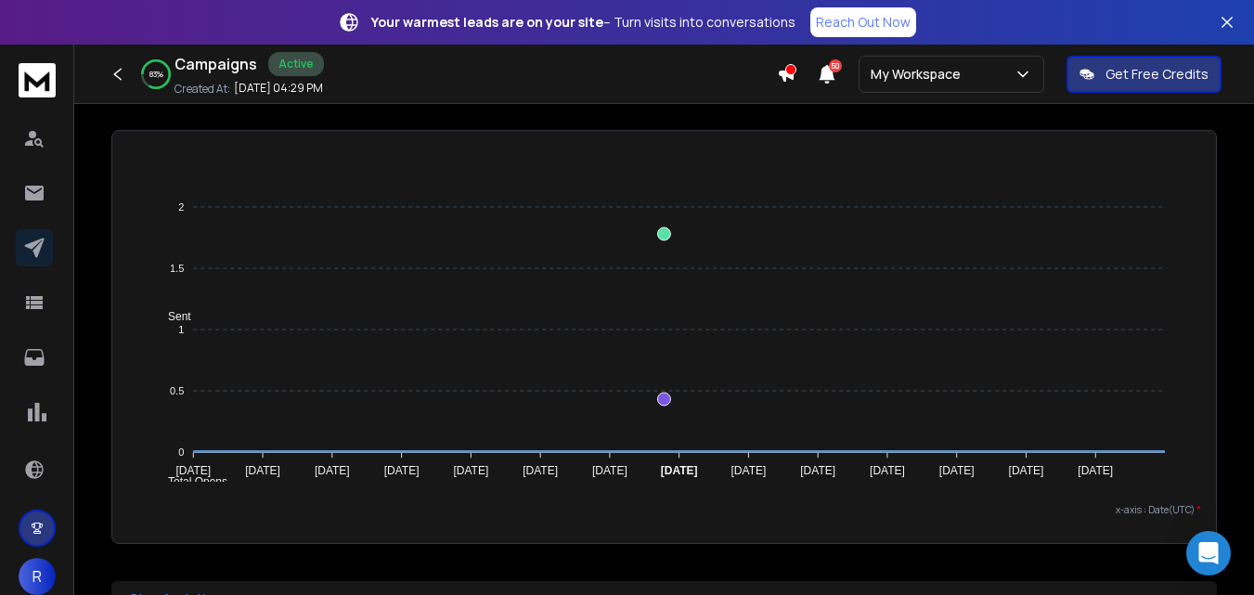
scroll to position [186, 0]
